Goal: Information Seeking & Learning: Check status

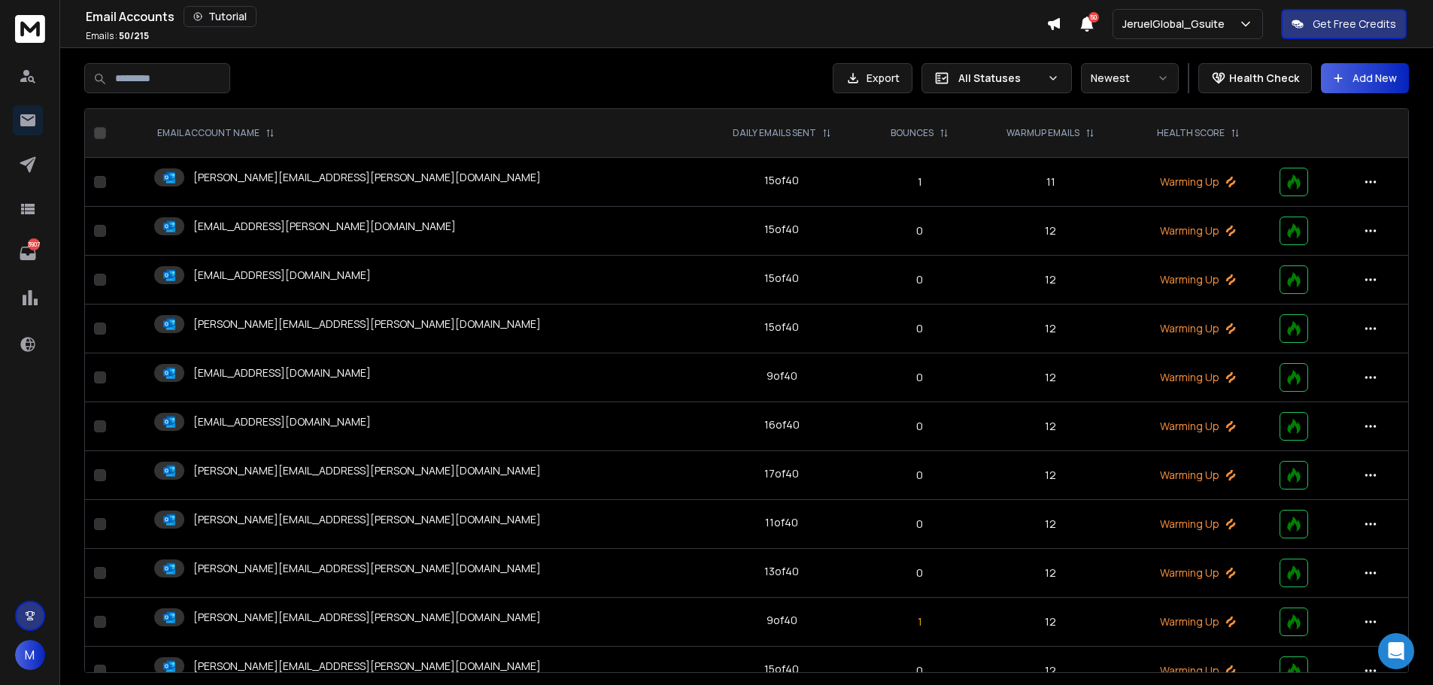
click at [390, 186] on td "[PERSON_NAME][EMAIL_ADDRESS][PERSON_NAME][DOMAIN_NAME]" at bounding box center [422, 182] width 554 height 49
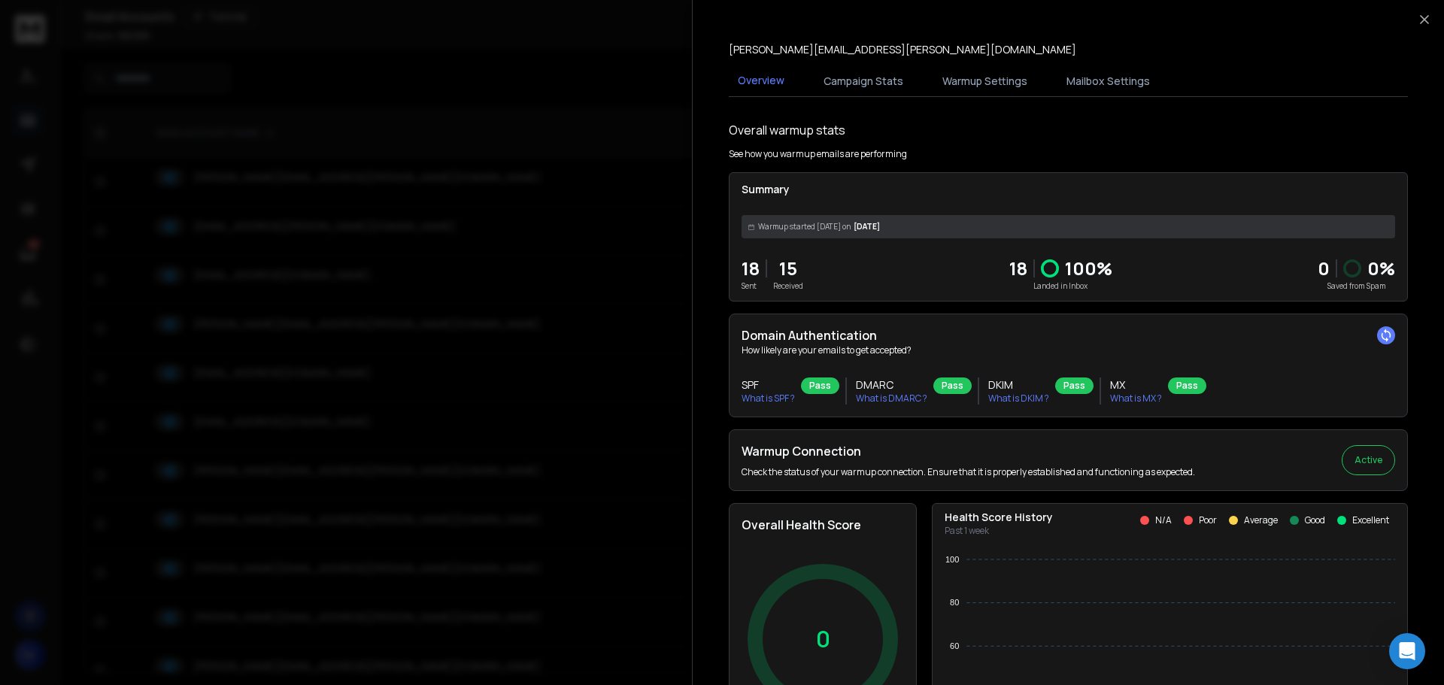
click at [420, 100] on div at bounding box center [722, 342] width 1444 height 685
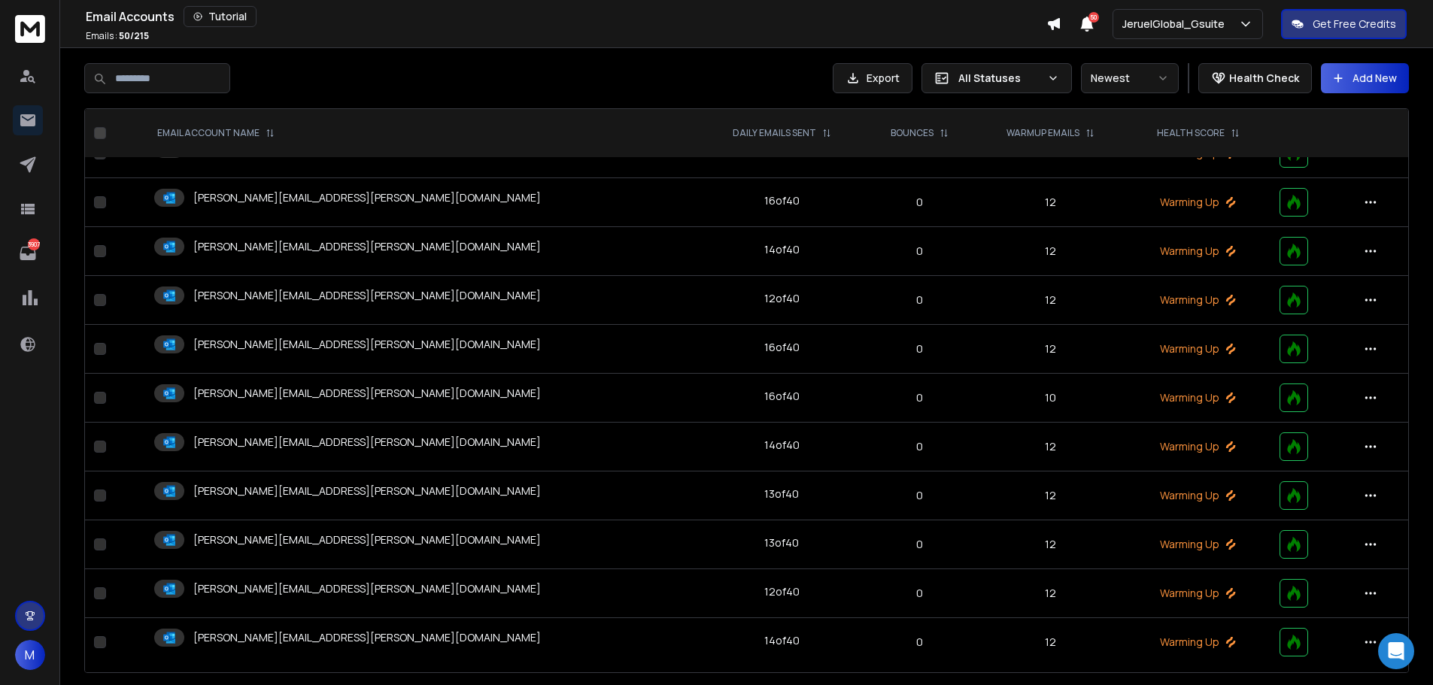
scroll to position [1965, 0]
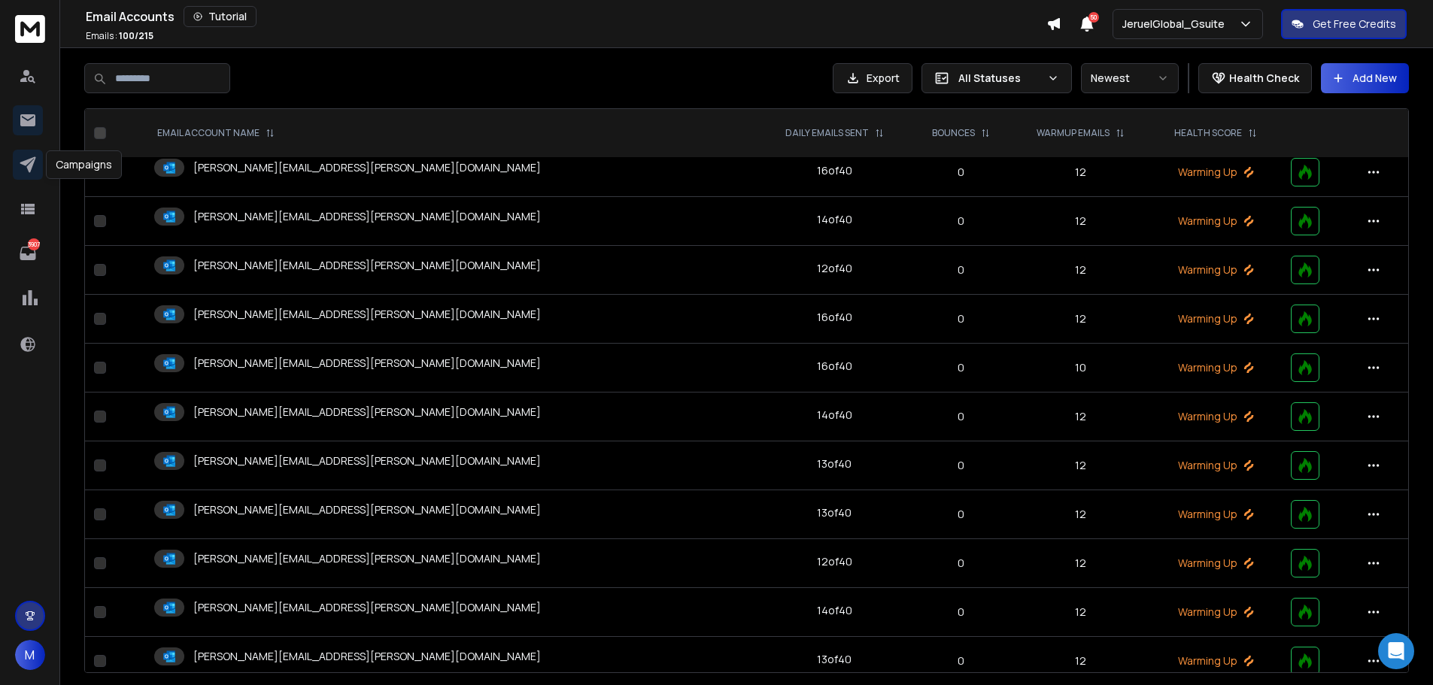
click at [24, 154] on link at bounding box center [28, 165] width 30 height 30
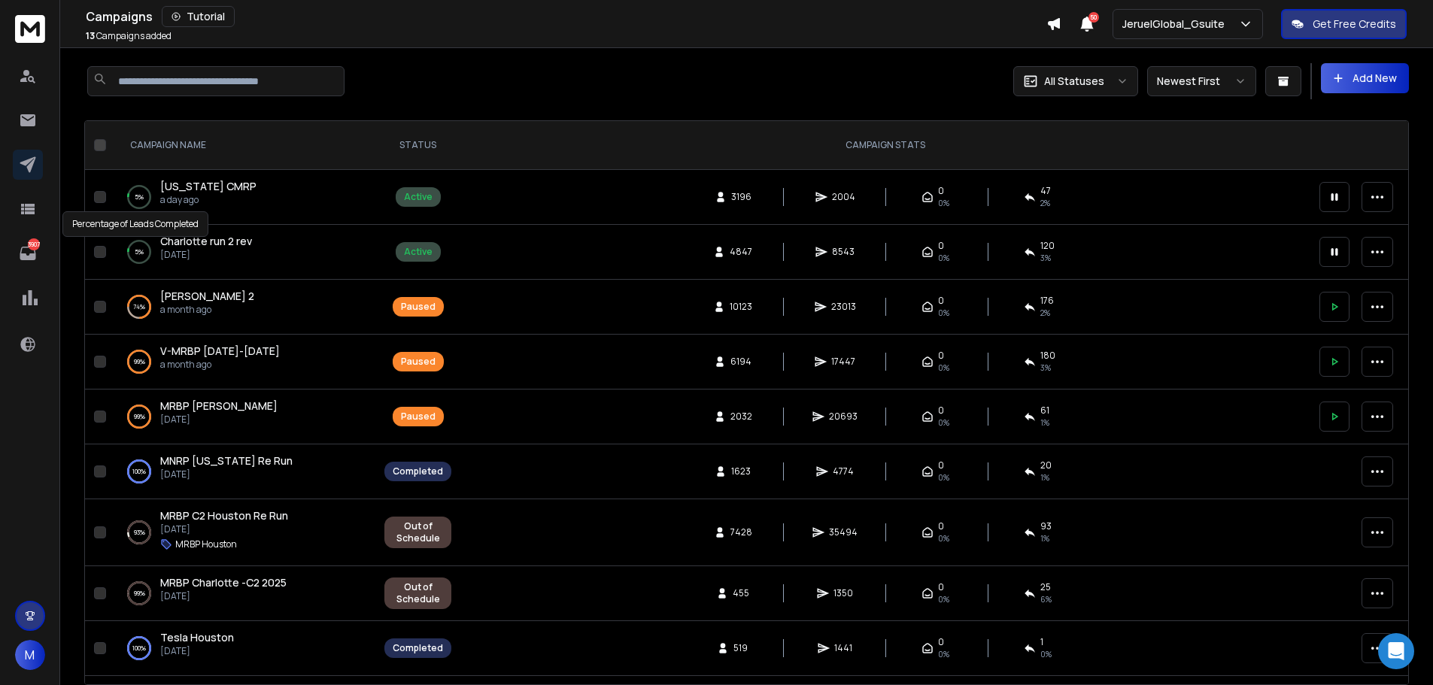
click at [235, 249] on p "[DATE]" at bounding box center [206, 255] width 92 height 12
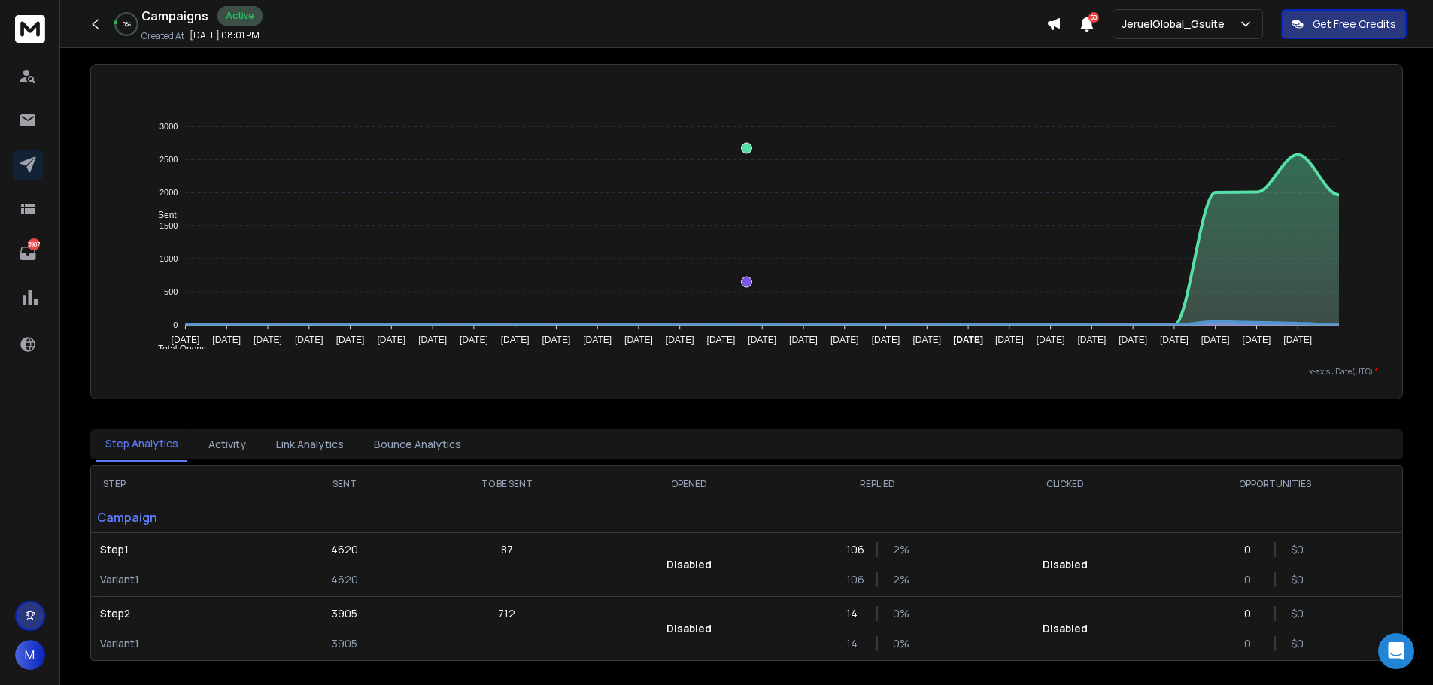
scroll to position [319, 0]
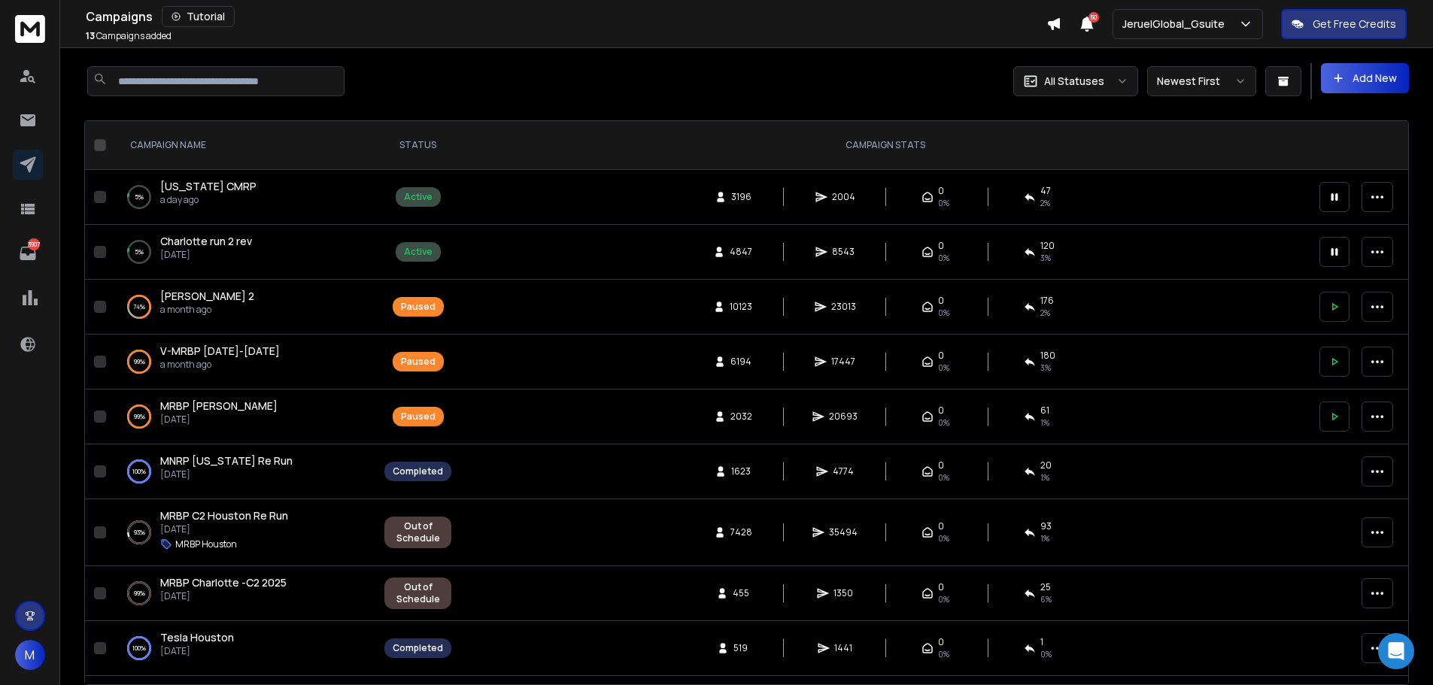
click at [200, 196] on p "a day ago" at bounding box center [208, 200] width 96 height 12
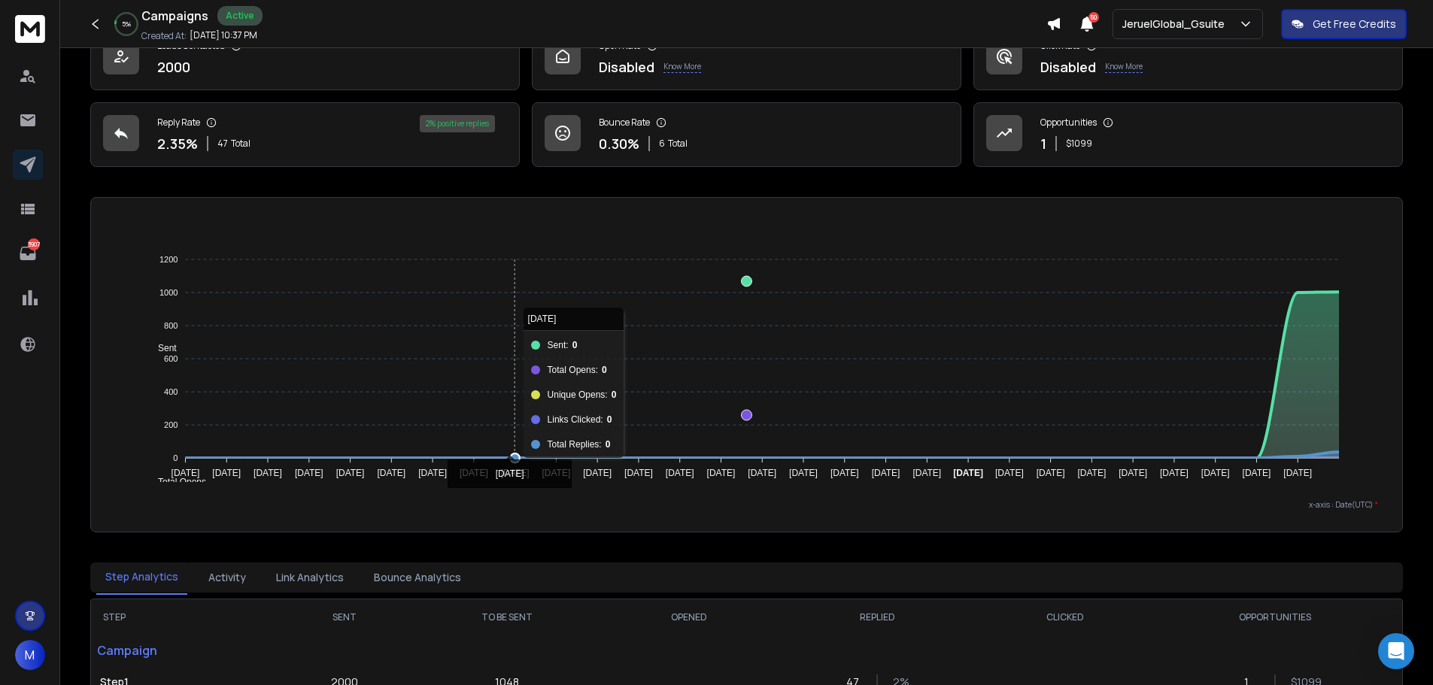
scroll to position [104, 0]
